Goal: Check status

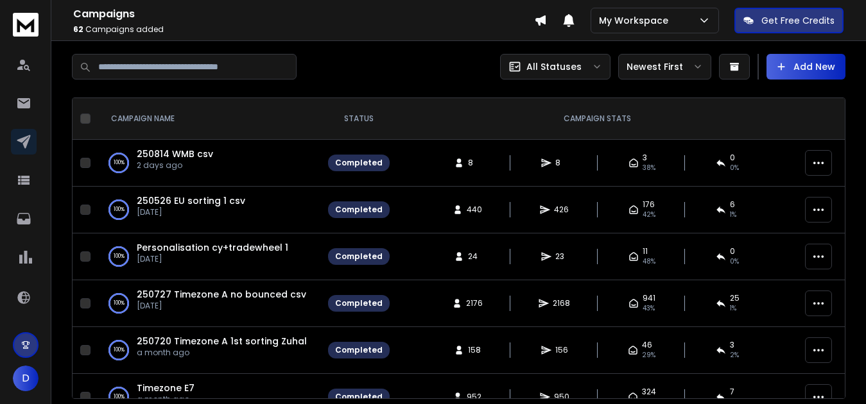
click at [812, 163] on icon "button" at bounding box center [818, 163] width 13 height 13
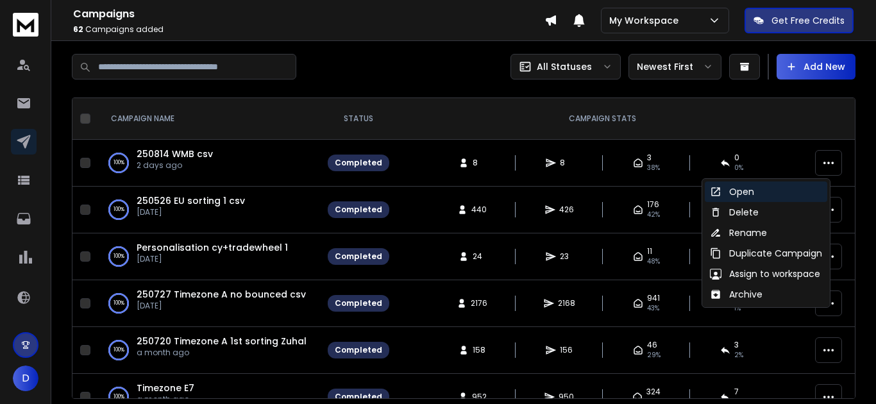
click at [742, 191] on div "Open" at bounding box center [732, 191] width 44 height 13
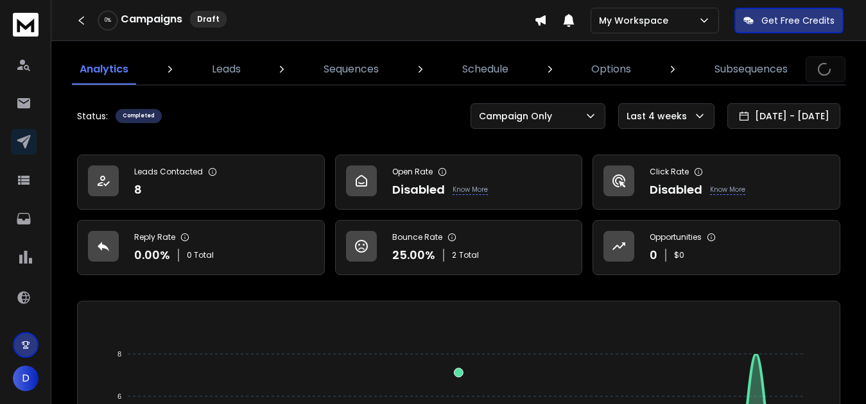
click at [401, 241] on p "Bounce Rate" at bounding box center [417, 237] width 50 height 10
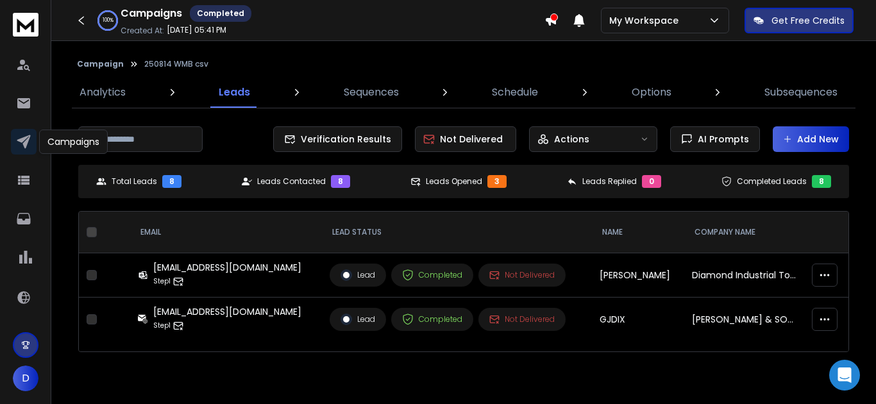
click at [26, 135] on icon at bounding box center [23, 141] width 15 height 15
